Goal: Check status

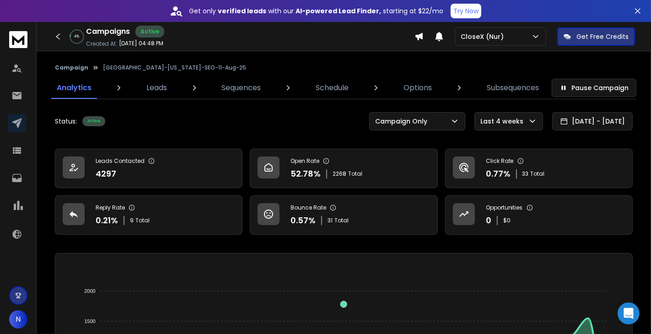
click at [182, 114] on div "Status: Active Pause Campaign Campaign Only Last 4 weeks [DATE] - [DATE]" at bounding box center [344, 121] width 578 height 18
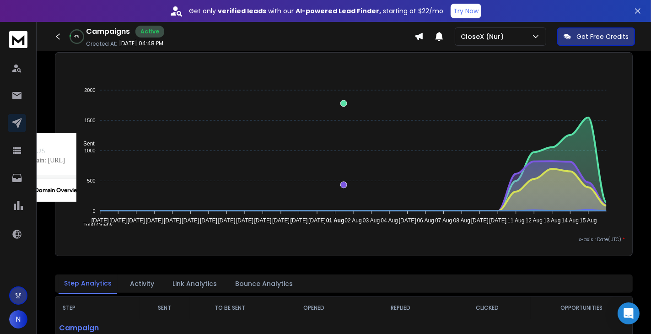
scroll to position [201, 0]
click at [41, 200] on div "Campaign [GEOGRAPHIC_DATA]-[US_STATE]-SEO-11-Aug-25 Analytics Leads Sequences S…" at bounding box center [344, 196] width 614 height 693
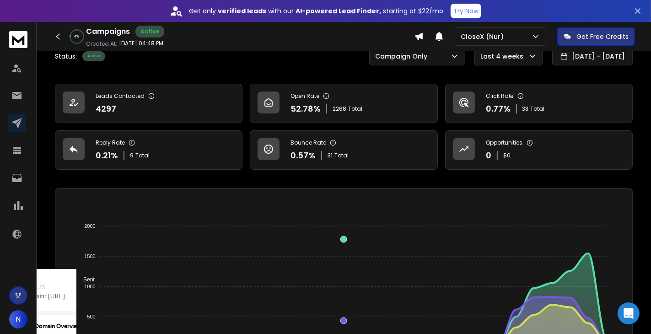
scroll to position [0, 0]
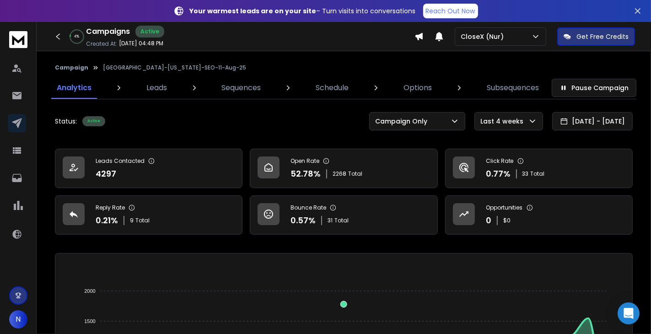
click at [107, 212] on div "Reply Rate 0.21 % 9 Total" at bounding box center [123, 215] width 54 height 24
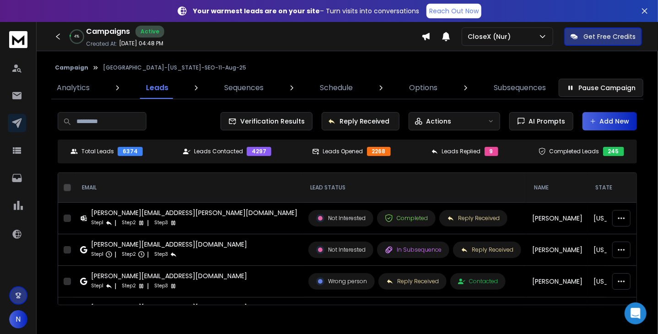
click at [181, 182] on th "EMAIL" at bounding box center [189, 188] width 228 height 30
click at [407, 44] on div "4 % Campaigns Active Created At: Aug 07, 2025, 04:48 PM CloseX (Nur) Get Free C…" at bounding box center [329, 36] width 658 height 29
